Goal: Task Accomplishment & Management: Use online tool/utility

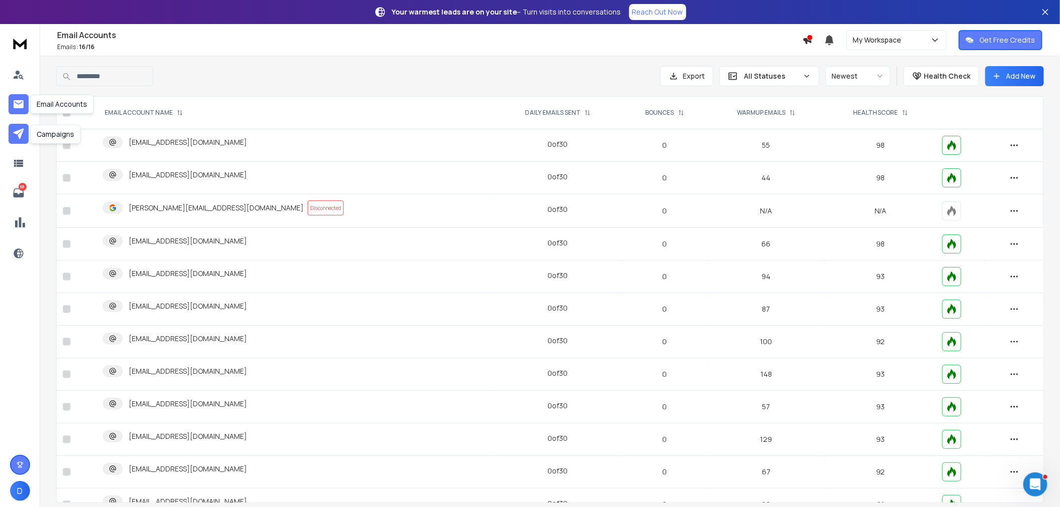
click at [24, 132] on link at bounding box center [19, 134] width 20 height 20
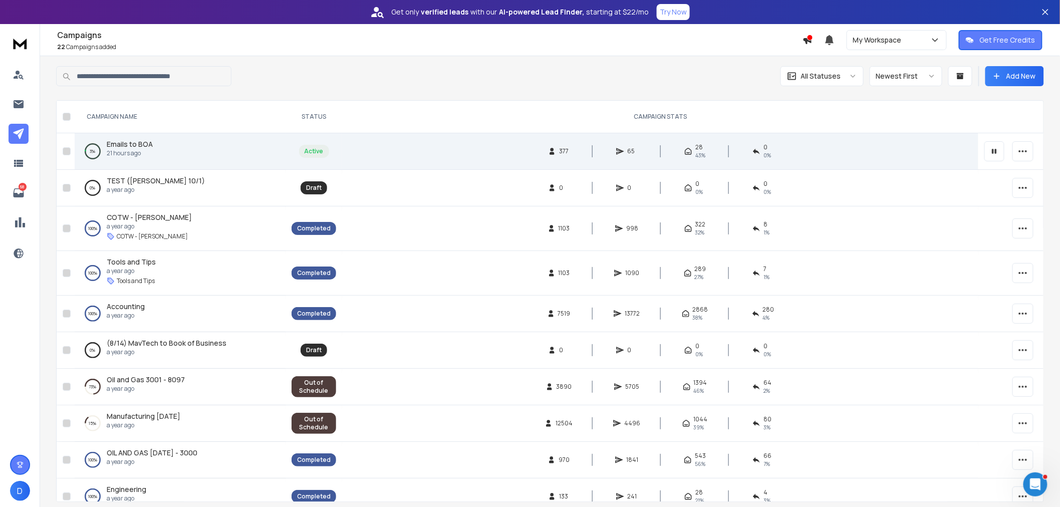
click at [116, 146] on span "Emails to BOA" at bounding box center [130, 144] width 46 height 10
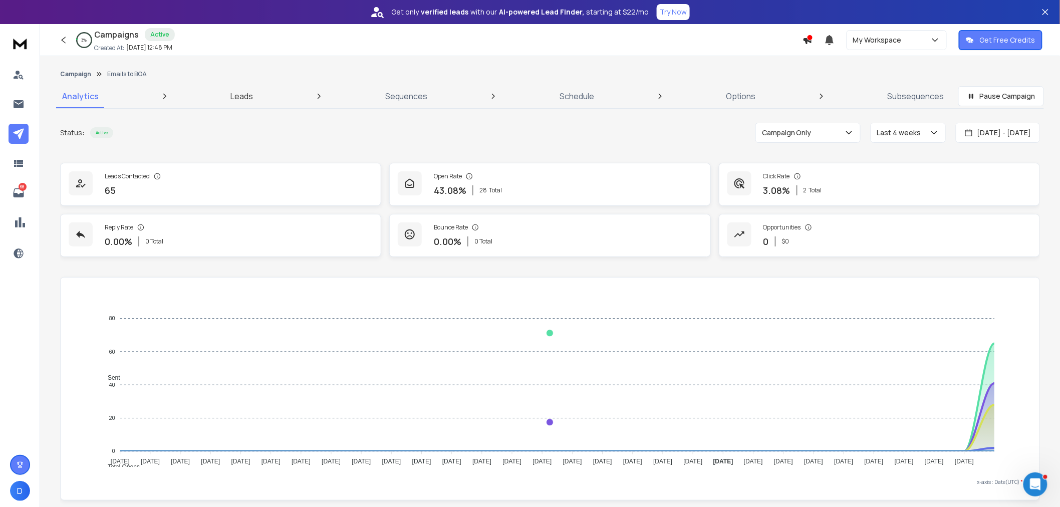
click at [246, 99] on p "Leads" at bounding box center [241, 96] width 23 height 12
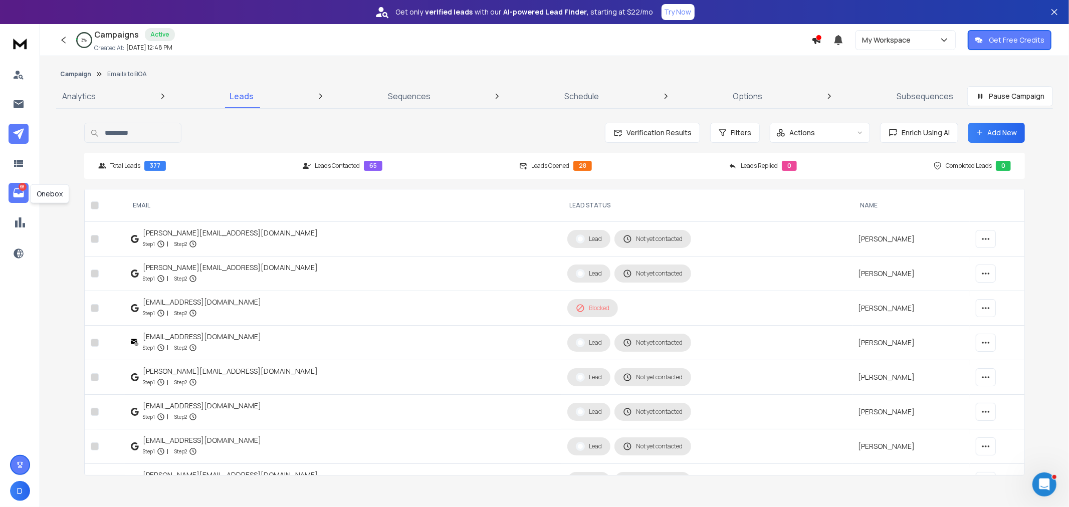
click at [21, 193] on icon at bounding box center [19, 193] width 12 height 12
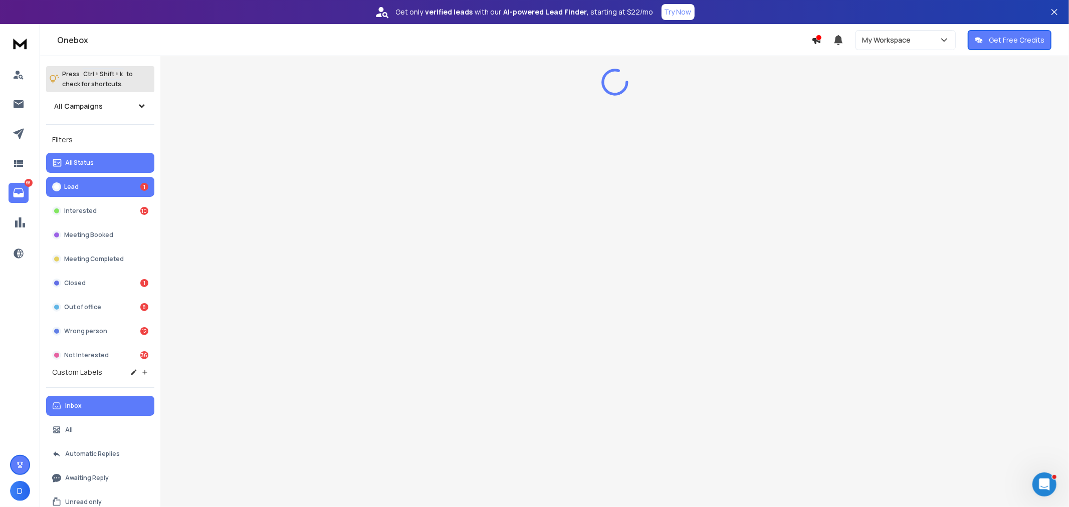
click at [83, 196] on button "Lead 1" at bounding box center [100, 187] width 108 height 20
